Goal: Navigation & Orientation: Find specific page/section

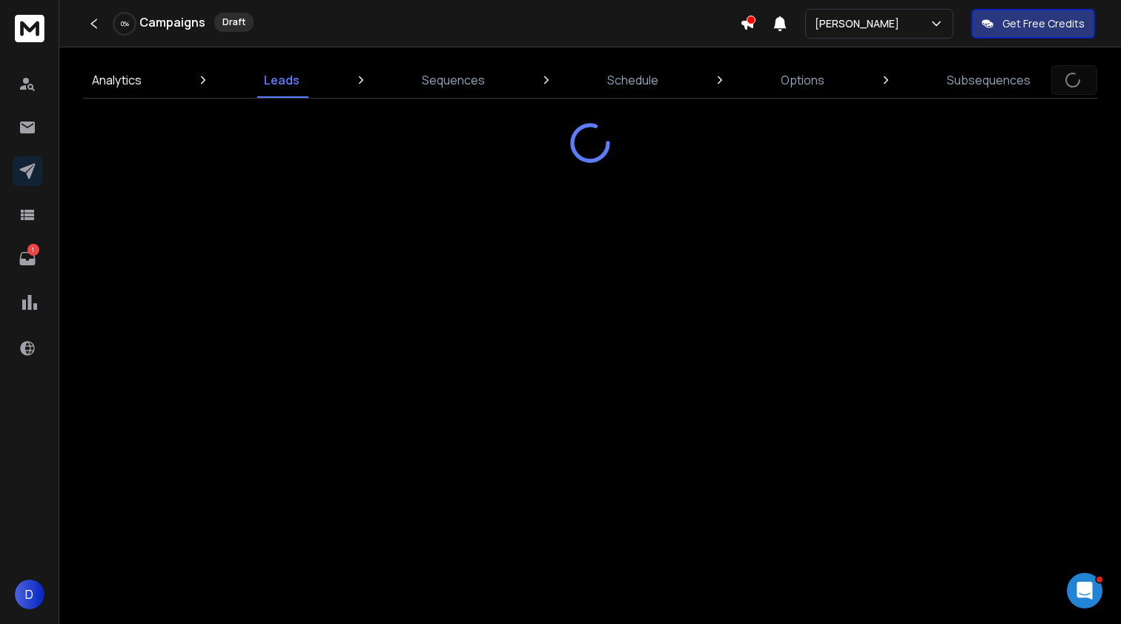
click at [127, 88] on p "Analytics" at bounding box center [117, 80] width 50 height 18
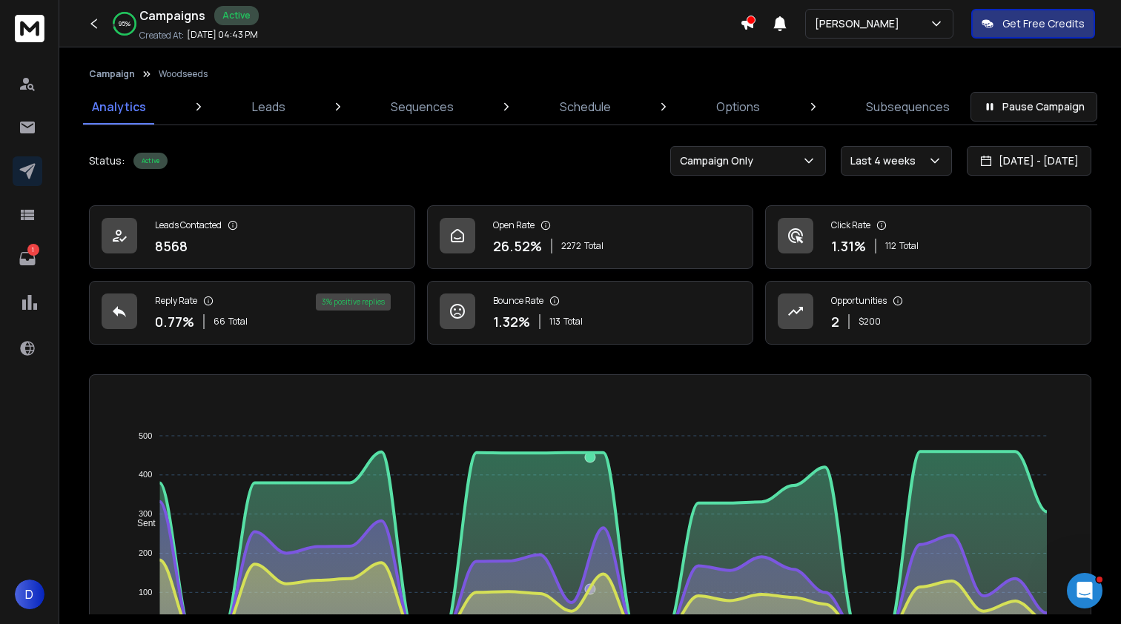
scroll to position [196, 0]
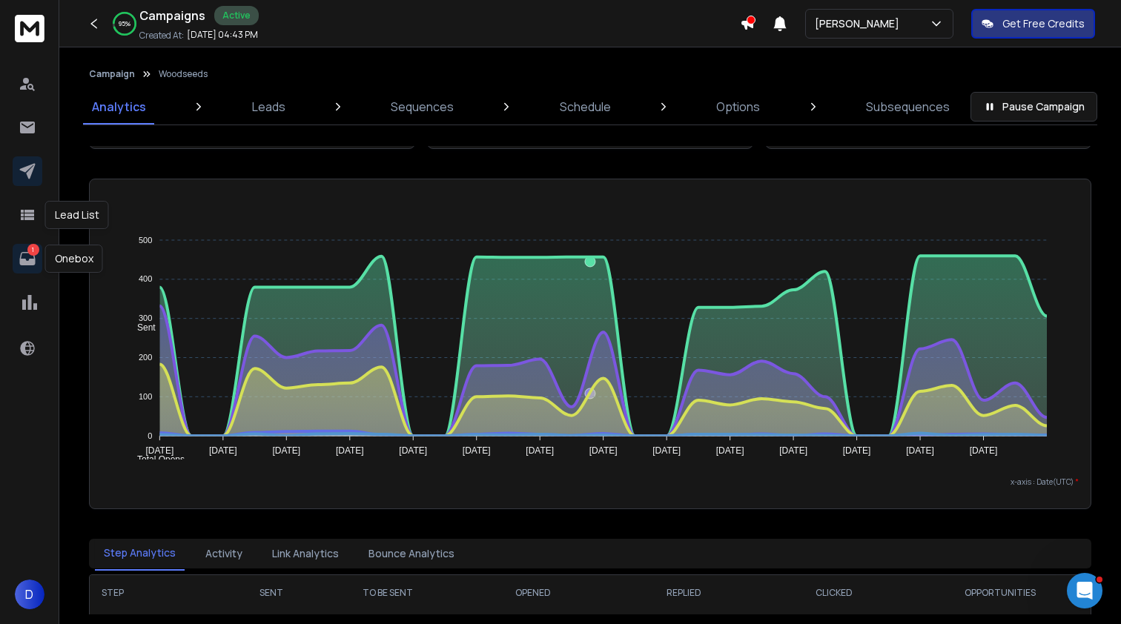
click at [24, 254] on icon at bounding box center [28, 259] width 18 height 18
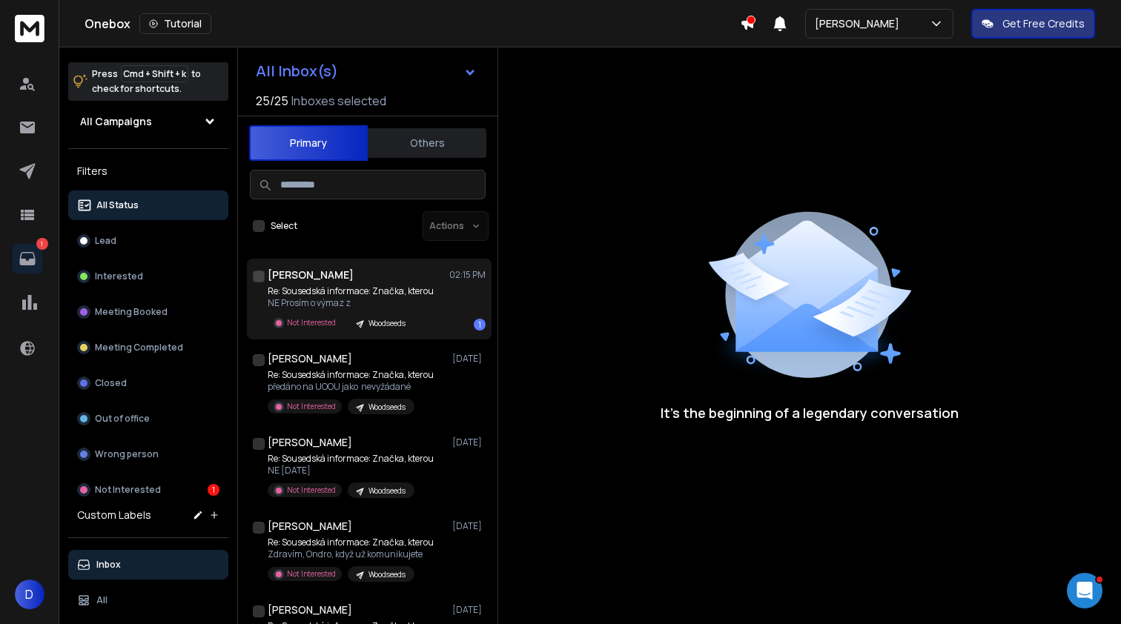
click at [374, 283] on div "[PERSON_NAME] 02:15 PM Re: Sousedská informace: Značka, kterou NE Prosím o výma…" at bounding box center [377, 299] width 218 height 63
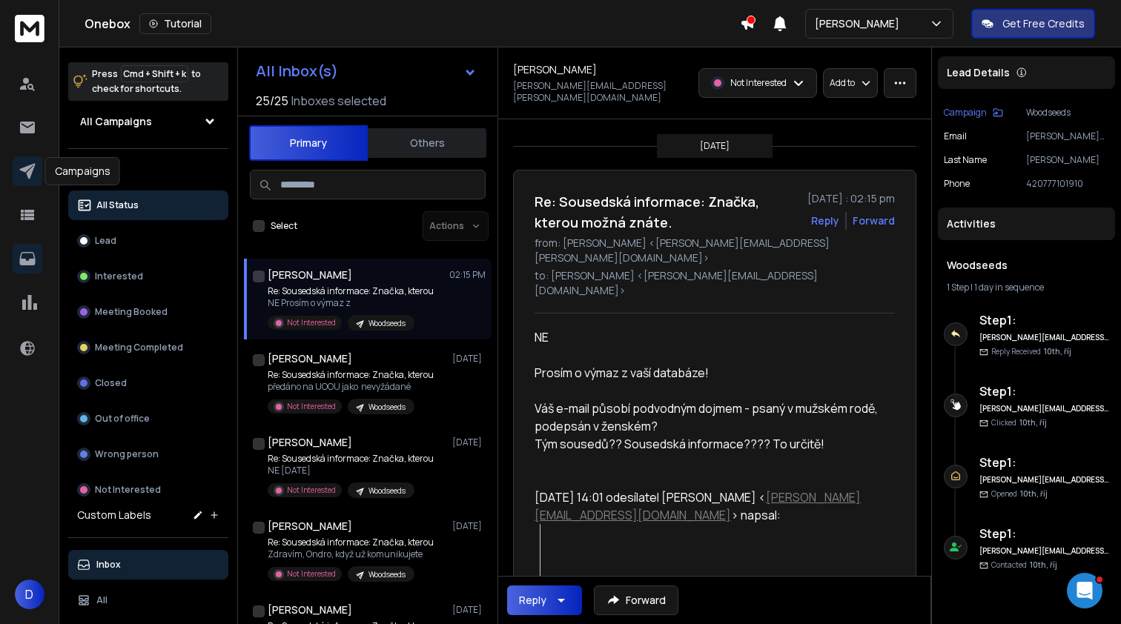
click at [27, 171] on icon at bounding box center [28, 171] width 18 height 18
